Goal: Communication & Community: Answer question/provide support

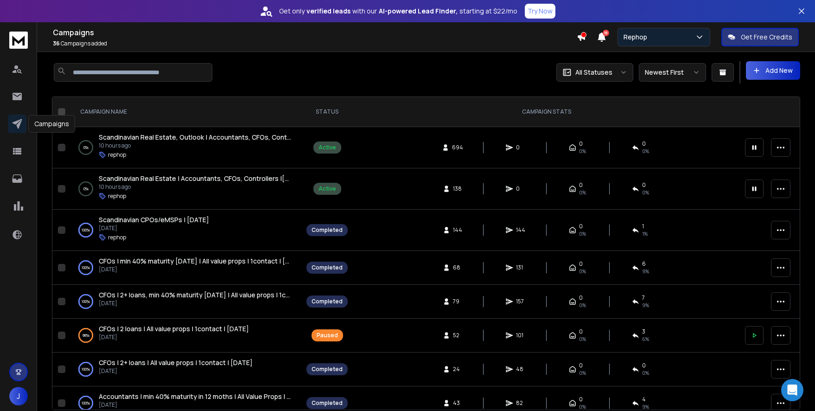
click at [652, 42] on button "Rephop" at bounding box center [664, 37] width 93 height 19
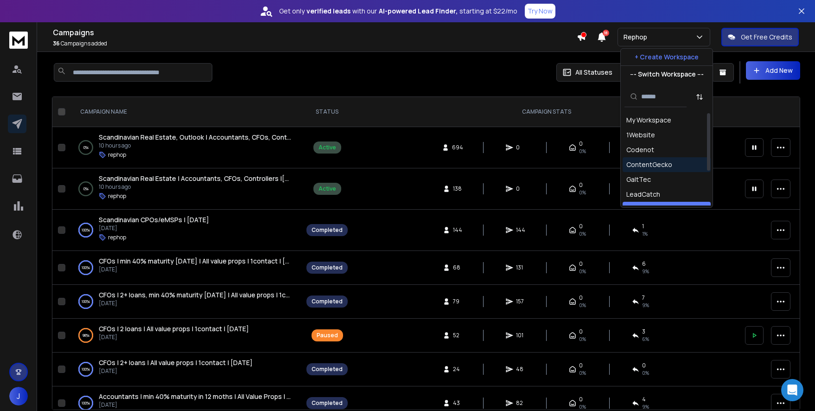
click at [657, 159] on div "ContentGecko" at bounding box center [667, 164] width 88 height 15
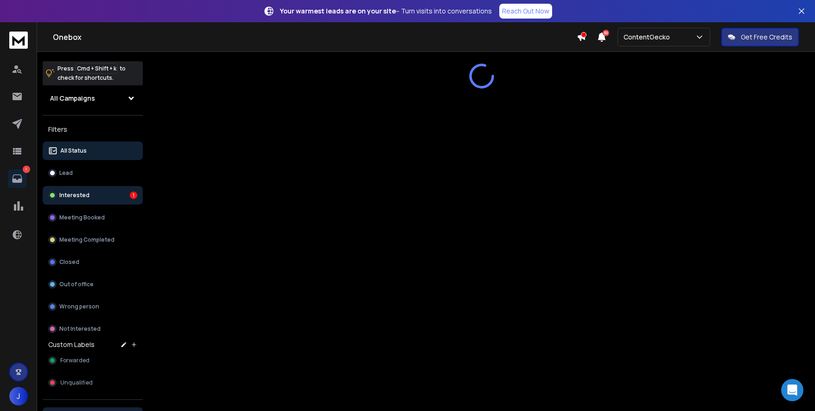
click at [107, 192] on button "Interested 1" at bounding box center [93, 195] width 100 height 19
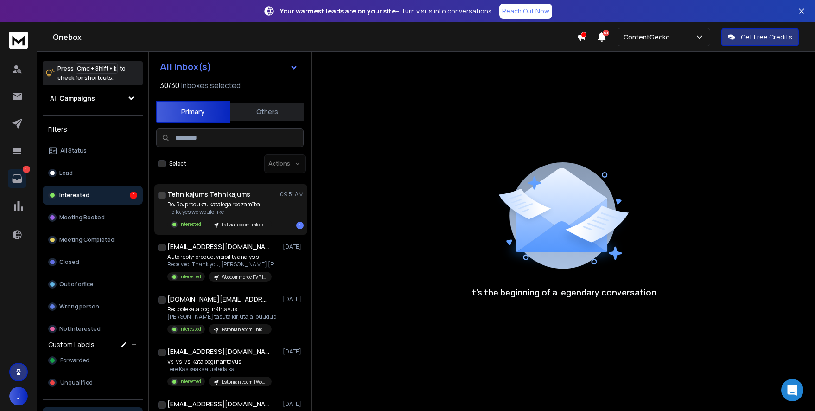
click at [252, 209] on p "Hello, yes we would like" at bounding box center [219, 211] width 104 height 7
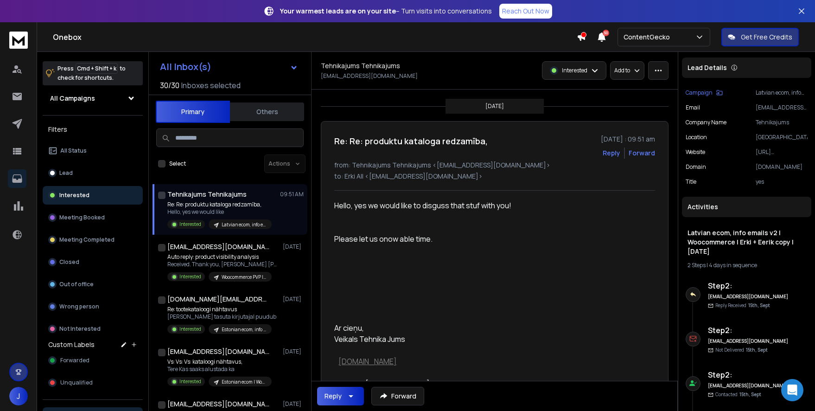
click at [336, 395] on div "Reply" at bounding box center [333, 395] width 17 height 9
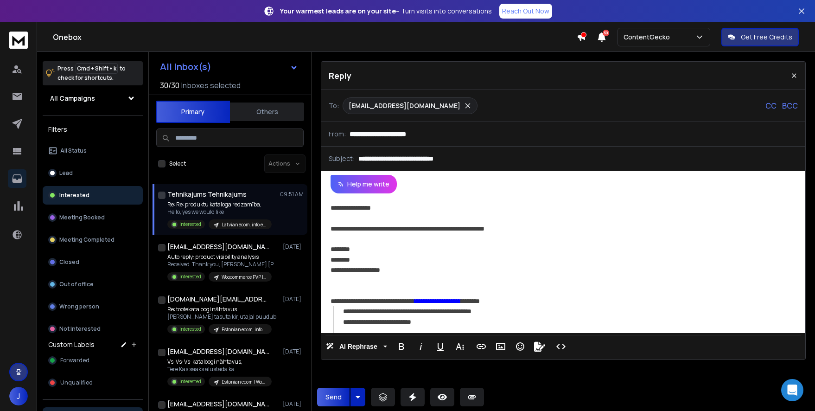
click at [338, 395] on button "Send" at bounding box center [333, 397] width 32 height 19
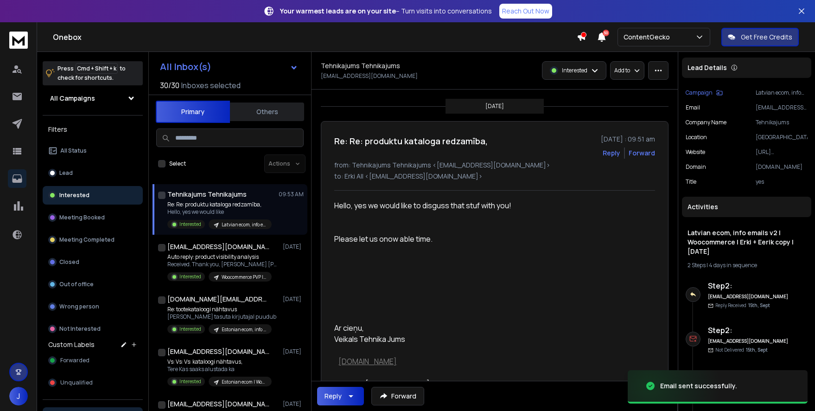
click at [263, 102] on button "Others" at bounding box center [267, 112] width 74 height 20
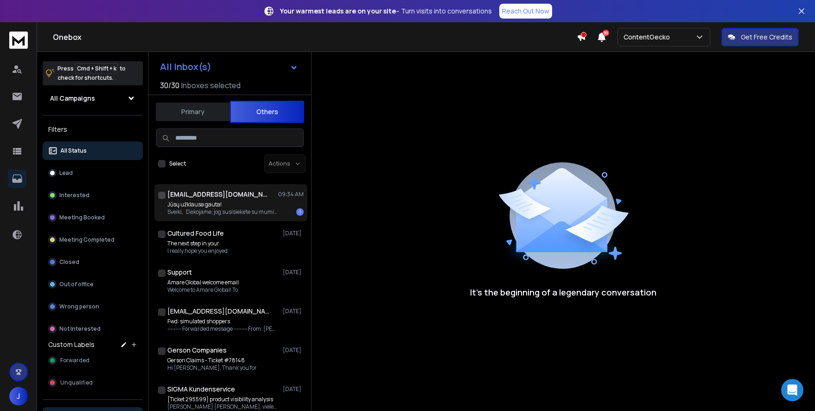
click at [226, 211] on p "Sveiki, Dėkojame, jog susisiekėte su mumis. Norėdami" at bounding box center [222, 211] width 111 height 7
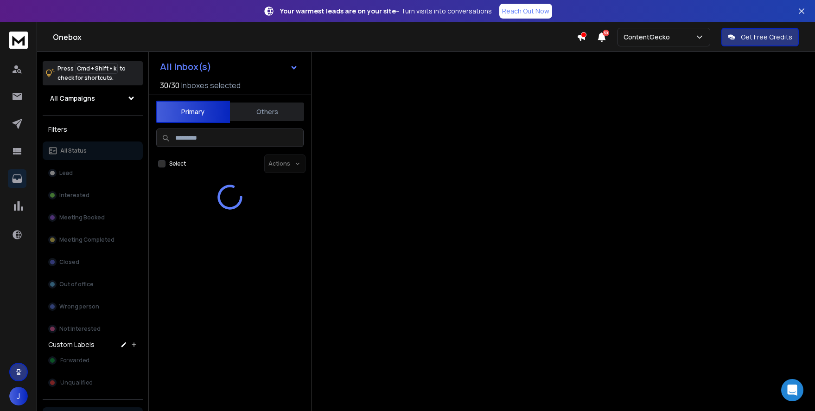
click at [199, 118] on button "Primary" at bounding box center [193, 112] width 74 height 22
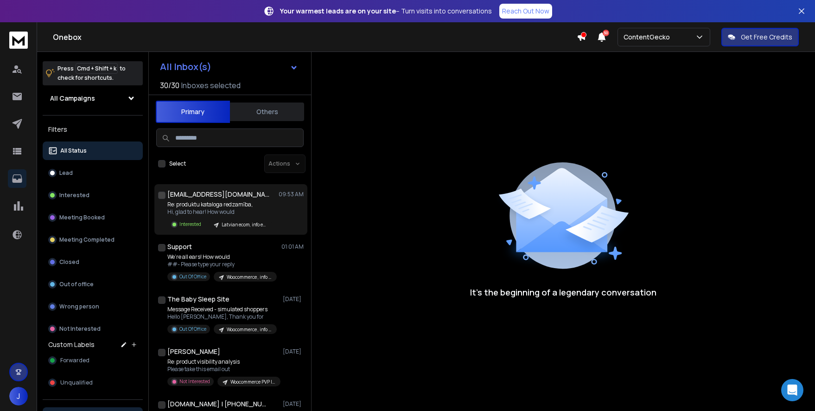
click at [275, 192] on div "tehnikajums@inbox.lv 09:53 AM" at bounding box center [235, 194] width 136 height 9
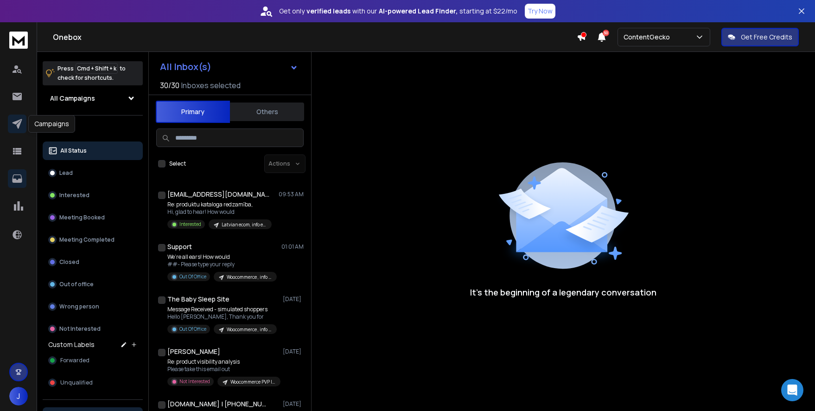
click at [16, 119] on icon at bounding box center [17, 123] width 11 height 11
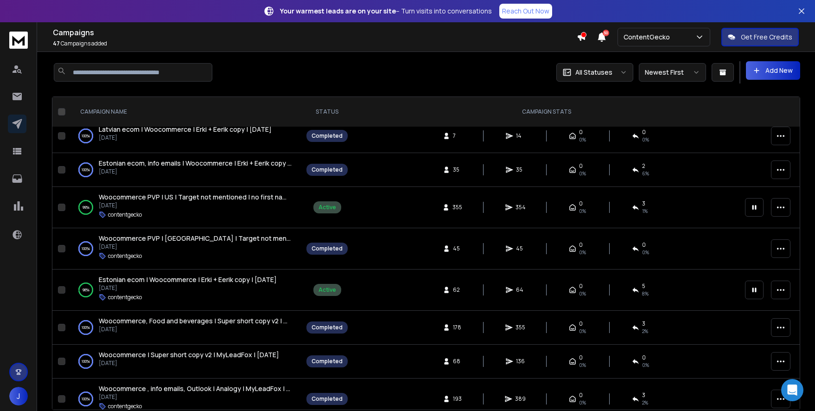
scroll to position [83, 0]
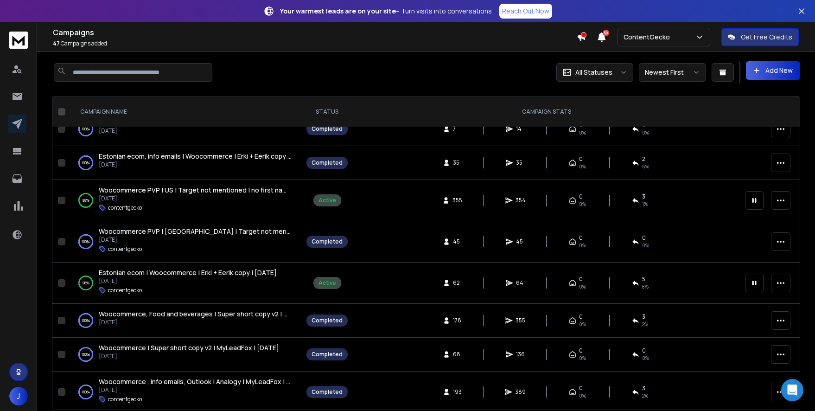
click at [191, 233] on span "Woocommerce PVP | US | Target not mentioned | First Name | Sep 8th 2025" at bounding box center [235, 231] width 272 height 9
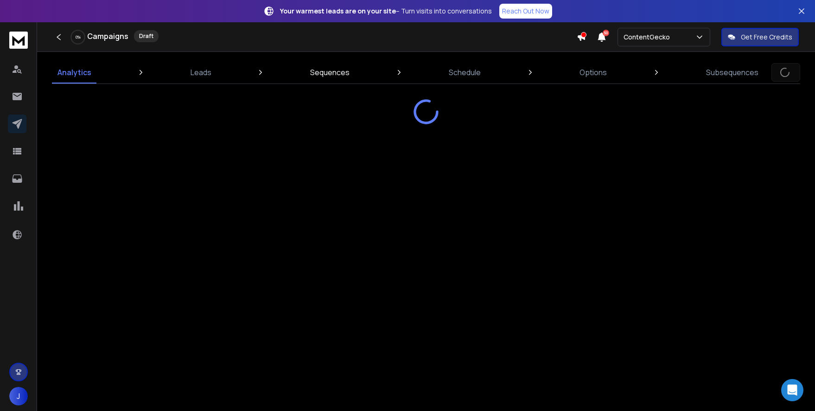
click at [316, 70] on p "Sequences" at bounding box center [329, 72] width 39 height 11
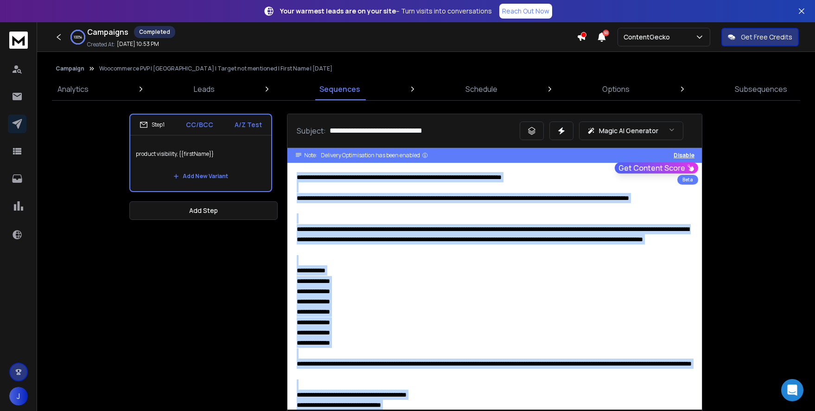
drag, startPoint x: 503, startPoint y: 394, endPoint x: 293, endPoint y: 179, distance: 300.0
click at [293, 179] on div "**********" at bounding box center [494, 286] width 415 height 247
copy div "**********"
